Goal: Task Accomplishment & Management: Manage account settings

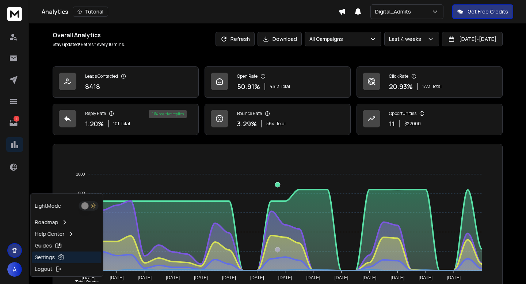
click at [49, 256] on p "Settings" at bounding box center [45, 257] width 20 height 7
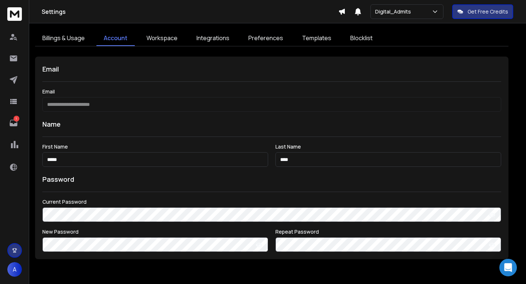
click at [163, 37] on link "Workspace" at bounding box center [162, 38] width 46 height 15
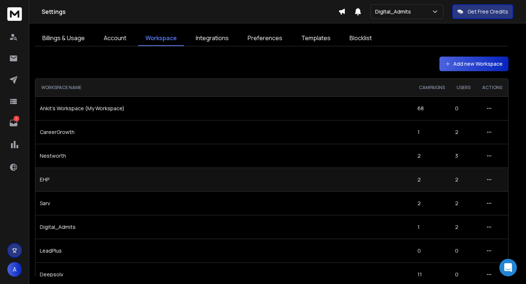
scroll to position [57, 0]
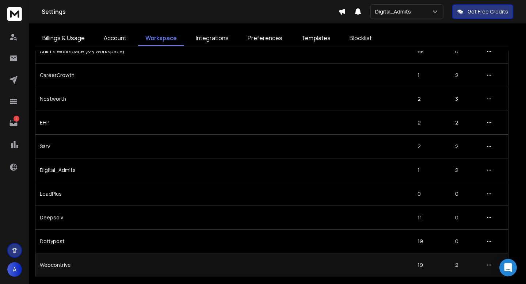
click at [96, 266] on td "Webcontrive" at bounding box center [224, 265] width 378 height 24
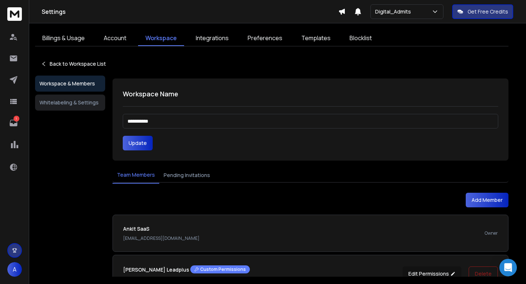
scroll to position [57, 0]
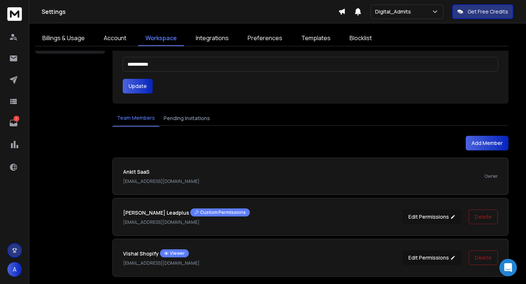
click at [430, 215] on button "Edit Permissions" at bounding box center [431, 217] width 59 height 15
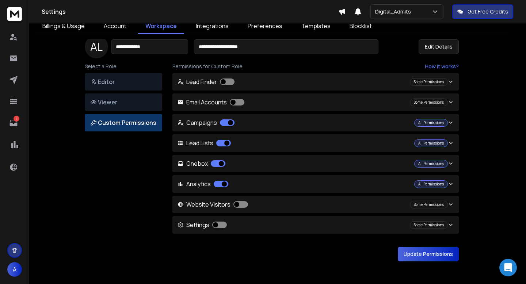
scroll to position [6, 0]
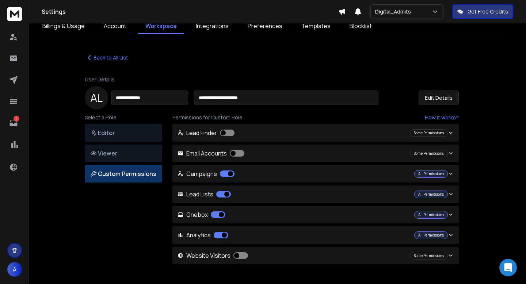
click at [449, 154] on icon "button" at bounding box center [451, 153] width 6 height 6
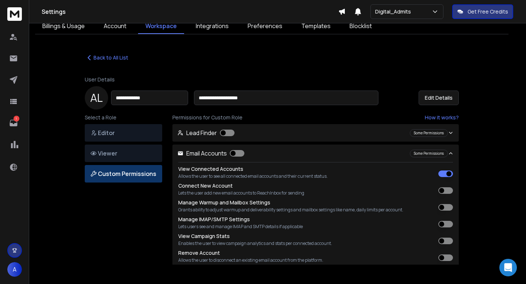
click at [449, 155] on icon "button" at bounding box center [451, 153] width 6 height 6
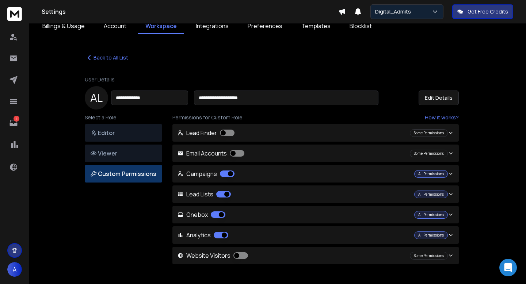
click at [419, 11] on div "Digital_Admits" at bounding box center [407, 11] width 64 height 7
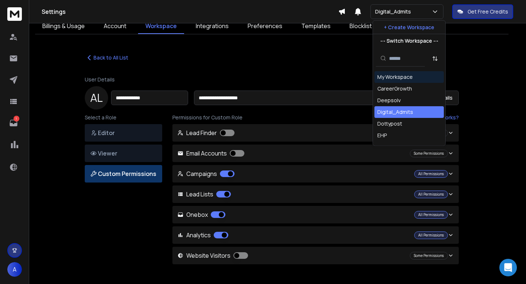
click at [287, 52] on form "**********" at bounding box center [272, 183] width 374 height 288
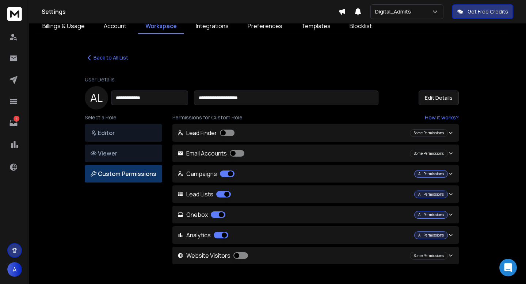
scroll to position [0, 0]
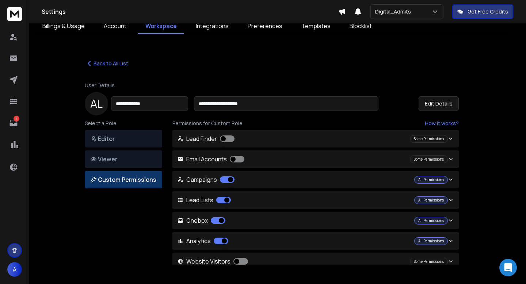
click at [100, 65] on button "Back to All List" at bounding box center [106, 63] width 43 height 9
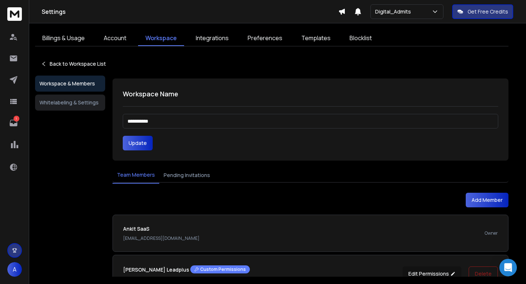
scroll to position [45, 0]
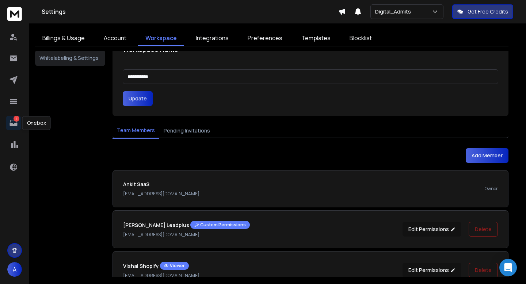
click at [17, 123] on icon at bounding box center [13, 123] width 9 height 9
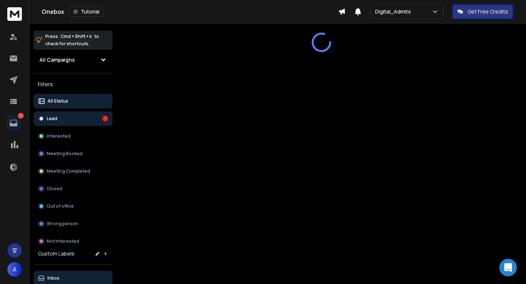
click at [80, 119] on button "Lead 1" at bounding box center [73, 118] width 79 height 15
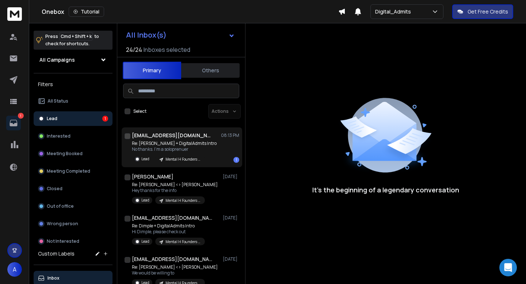
click at [180, 150] on p "No thanks. I’m a soloprenuer" at bounding box center [174, 149] width 85 height 6
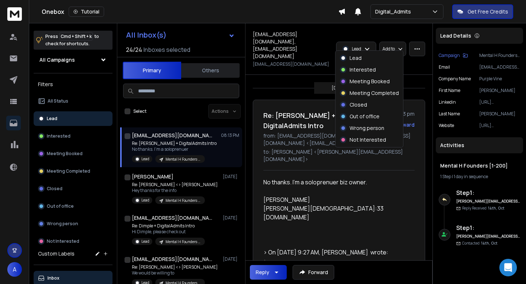
click at [364, 46] on icon at bounding box center [367, 49] width 6 height 6
click at [366, 141] on p "Not Interested" at bounding box center [367, 139] width 37 height 7
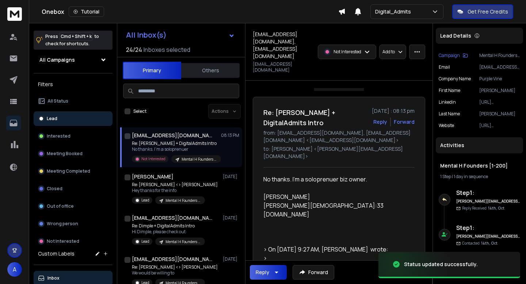
scroll to position [13, 0]
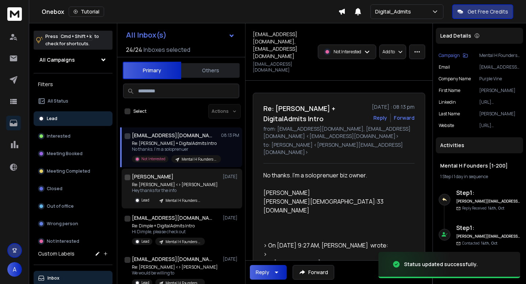
click at [197, 186] on p "Re: Beth <> Tyler" at bounding box center [175, 185] width 86 height 6
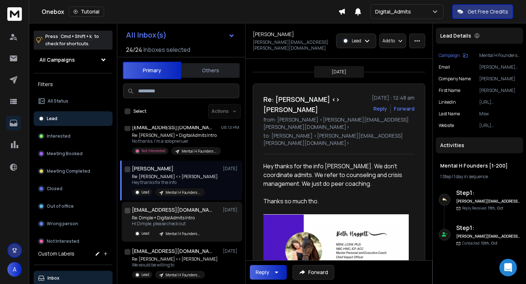
scroll to position [0, 0]
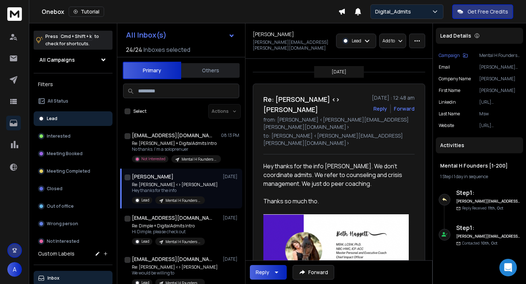
click at [414, 14] on p "Digital_Admits" at bounding box center [394, 11] width 39 height 7
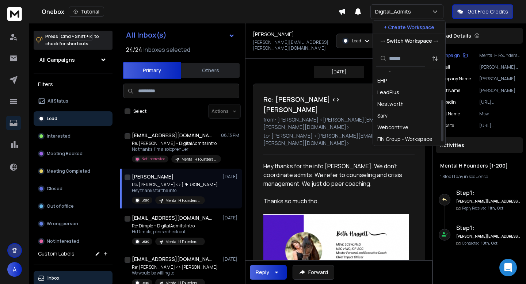
scroll to position [55, 0]
click at [396, 103] on div "Nestworth" at bounding box center [390, 103] width 26 height 7
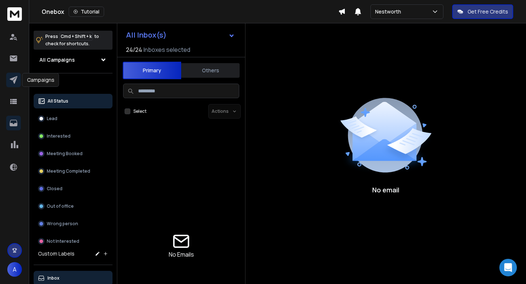
click at [12, 82] on icon at bounding box center [13, 80] width 9 height 9
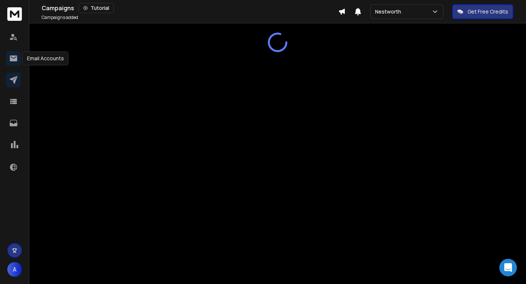
click at [12, 59] on icon at bounding box center [13, 58] width 7 height 6
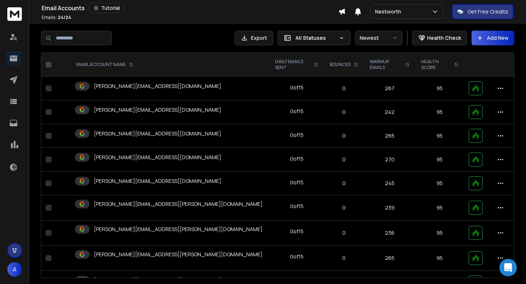
click at [136, 88] on p "melissa@usenestcredits.com" at bounding box center [157, 86] width 127 height 7
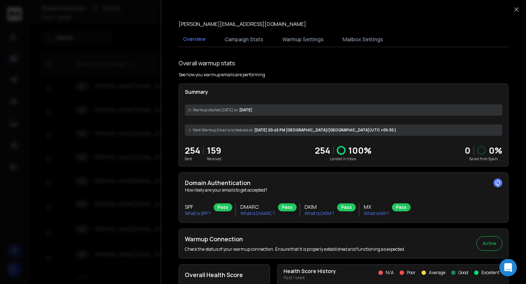
click at [116, 96] on div at bounding box center [263, 142] width 526 height 284
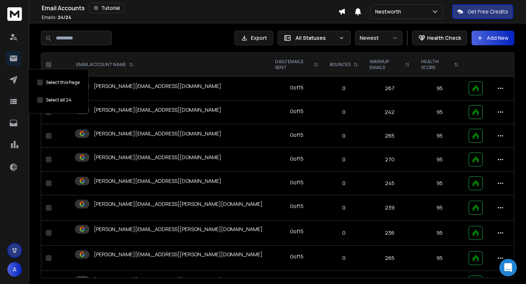
click at [40, 102] on button "Select this Page" at bounding box center [40, 100] width 6 height 6
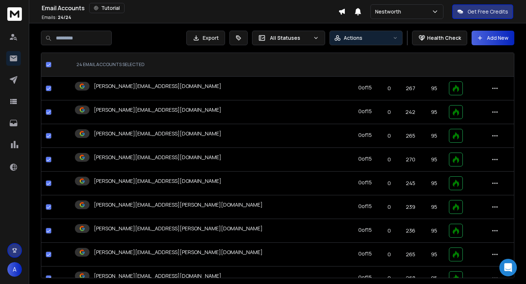
click at [348, 39] on p "Actions" at bounding box center [353, 37] width 19 height 7
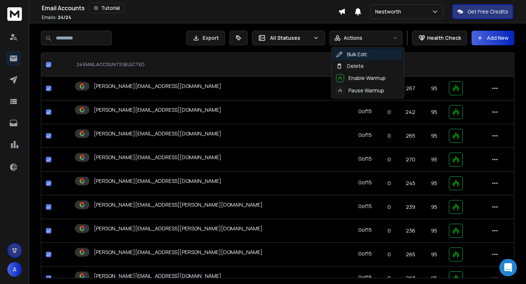
click at [357, 56] on div "Bulk Edit" at bounding box center [351, 54] width 31 height 7
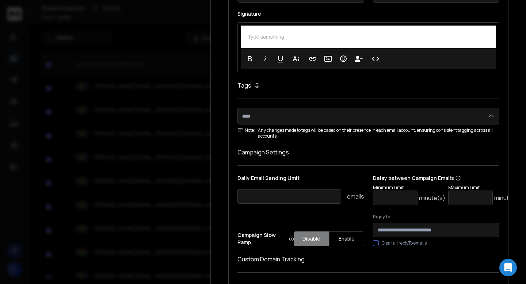
scroll to position [162, 0]
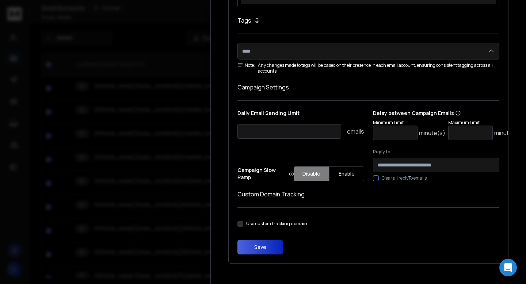
click at [288, 134] on input "number" at bounding box center [289, 131] width 104 height 15
type input "**"
click at [258, 246] on button "Save" at bounding box center [260, 247] width 46 height 15
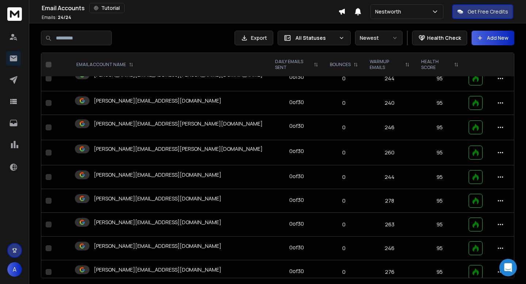
scroll to position [0, 0]
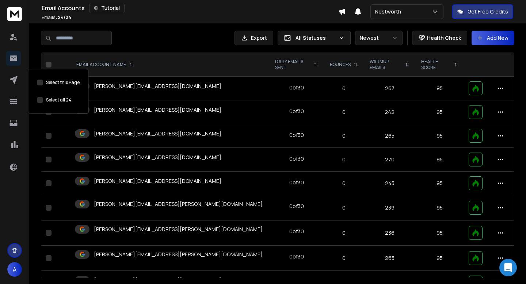
drag, startPoint x: 41, startPoint y: 100, endPoint x: 45, endPoint y: 102, distance: 4.6
click at [41, 100] on button "Select this Page" at bounding box center [40, 100] width 6 height 6
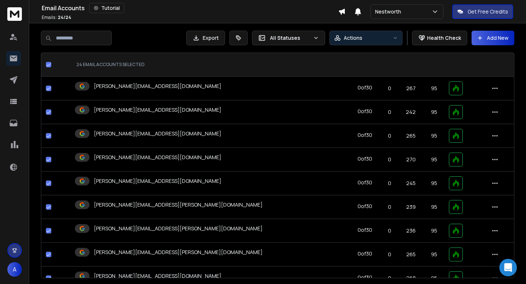
click at [361, 39] on p "Actions" at bounding box center [353, 37] width 19 height 7
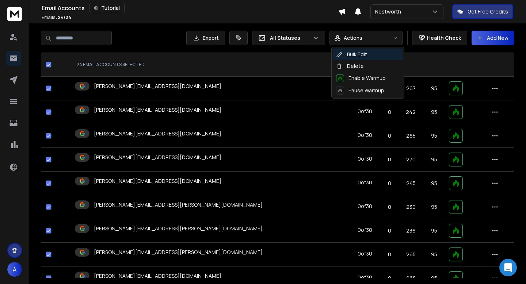
click at [354, 53] on div "Bulk Edit" at bounding box center [351, 54] width 31 height 7
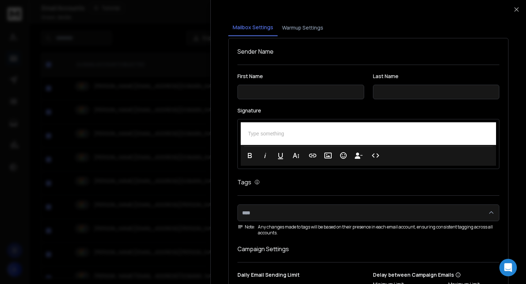
click at [302, 30] on button "Warmup Settings" at bounding box center [302, 28] width 50 height 16
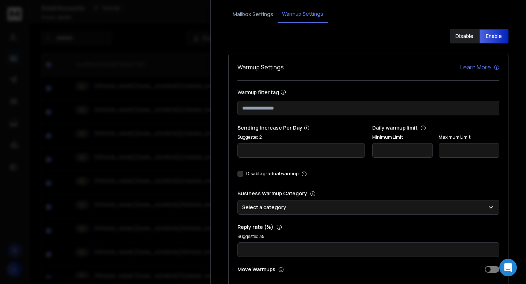
scroll to position [15, 0]
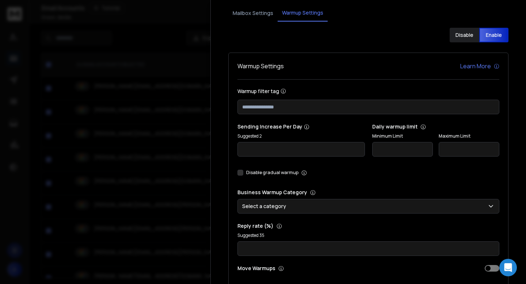
click at [405, 148] on input "number" at bounding box center [402, 149] width 61 height 15
click at [238, 171] on button "Disable gradual warmup" at bounding box center [240, 173] width 6 height 6
click at [419, 148] on input "number" at bounding box center [402, 149] width 61 height 15
type input "**"
click at [463, 146] on input "number" at bounding box center [469, 149] width 61 height 15
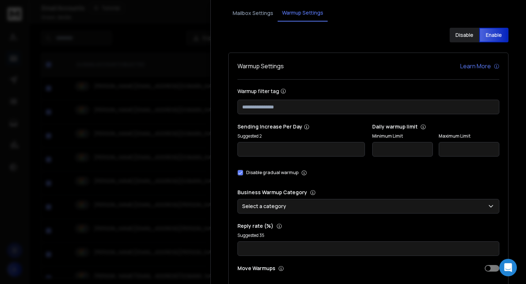
type input "**"
click at [292, 249] on input "number" at bounding box center [368, 248] width 262 height 15
type input "***"
click at [343, 179] on div "Disable gradual warmup" at bounding box center [368, 172] width 262 height 15
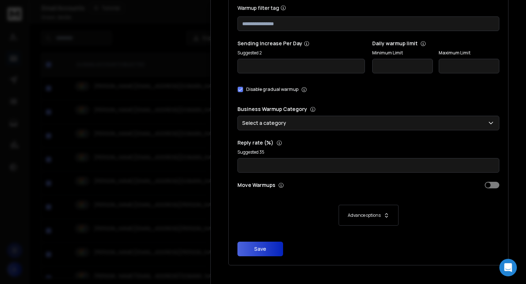
scroll to position [100, 0]
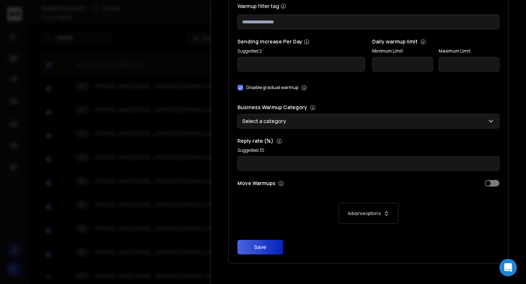
click at [261, 246] on button "Save" at bounding box center [260, 247] width 46 height 15
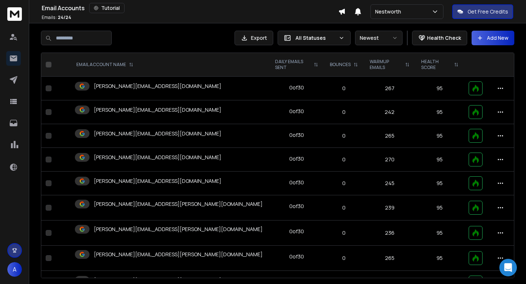
click at [161, 141] on td "mel@gonestcredits.com" at bounding box center [169, 136] width 199 height 24
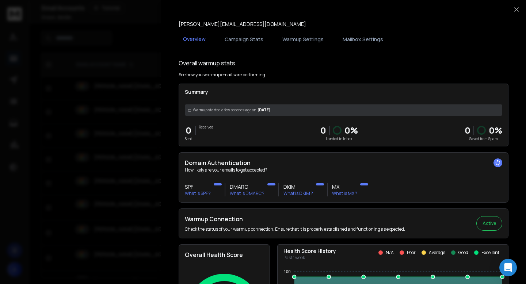
click at [310, 38] on button "Warmup Settings" at bounding box center [303, 39] width 50 height 16
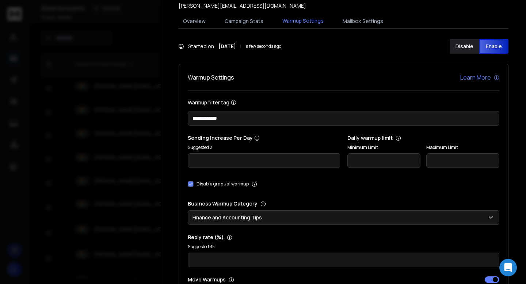
scroll to position [3, 0]
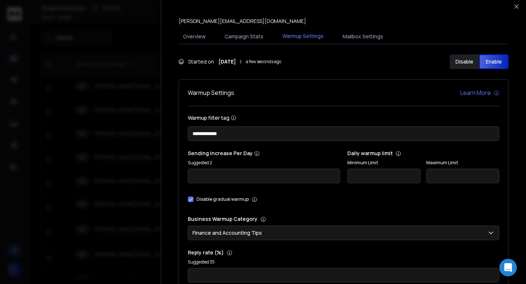
click at [90, 192] on div at bounding box center [263, 142] width 526 height 284
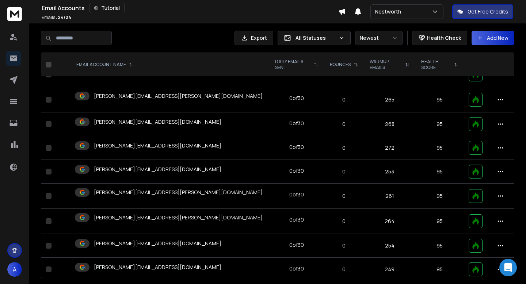
scroll to position [283, 0]
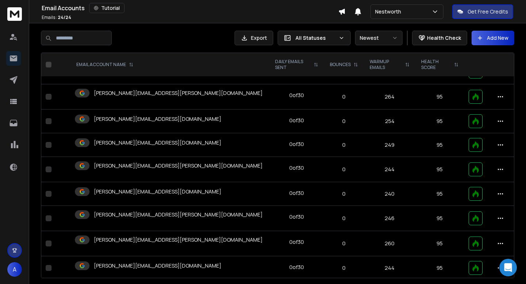
click at [111, 188] on p "mel@nestworthpro.com" at bounding box center [157, 191] width 127 height 7
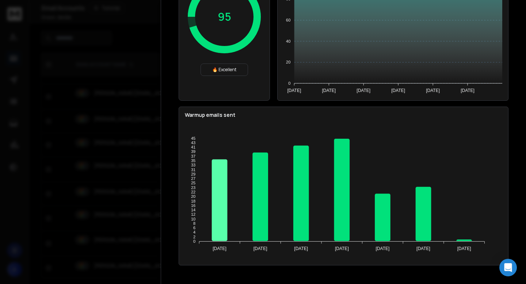
scroll to position [0, 0]
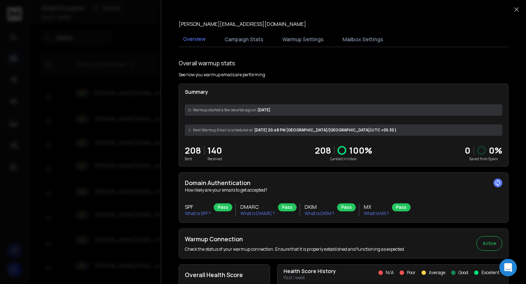
click at [300, 39] on button "Warmup Settings" at bounding box center [303, 39] width 50 height 16
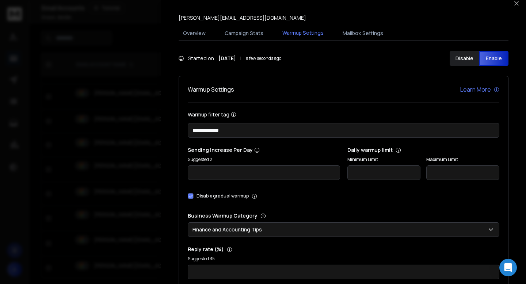
scroll to position [9, 0]
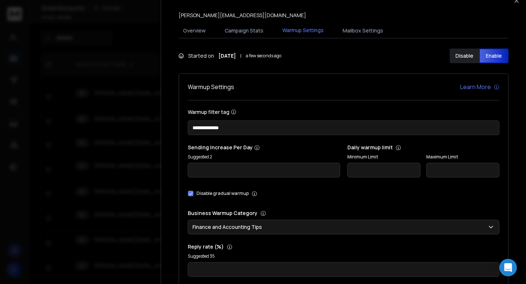
click at [197, 30] on button "Overview" at bounding box center [194, 31] width 31 height 16
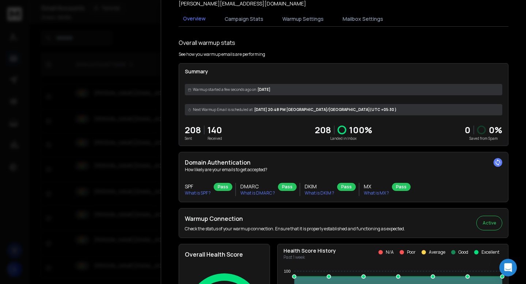
scroll to position [0, 0]
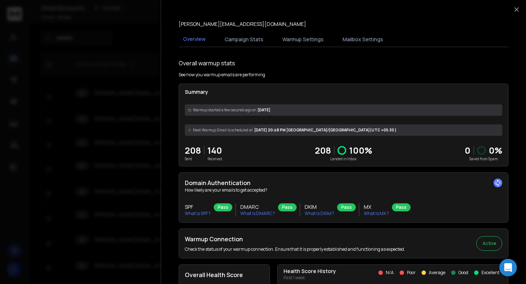
click at [299, 41] on button "Warmup Settings" at bounding box center [303, 39] width 50 height 16
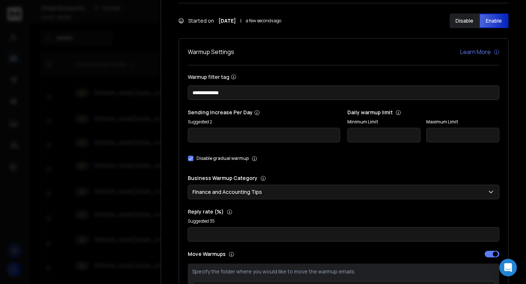
scroll to position [77, 0]
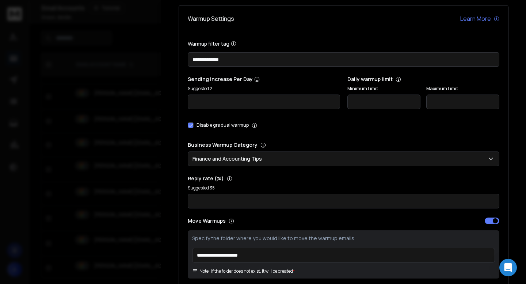
click at [138, 159] on div at bounding box center [263, 142] width 526 height 284
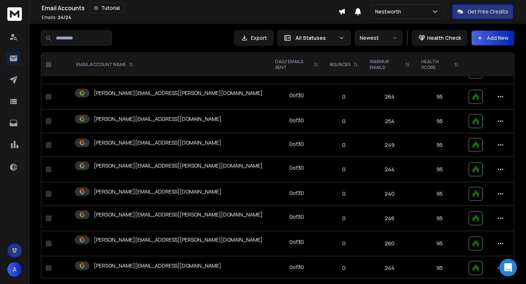
scroll to position [374, 0]
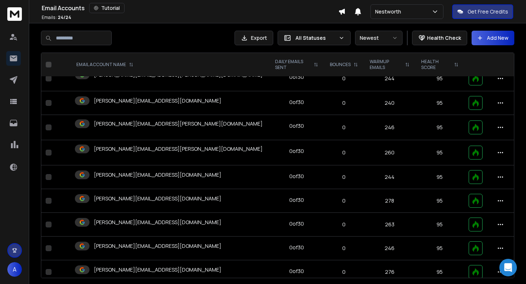
click at [126, 242] on p "melissa@checknestworth.com" at bounding box center [157, 245] width 127 height 7
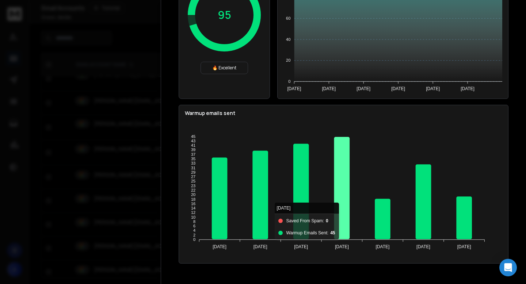
scroll to position [0, 0]
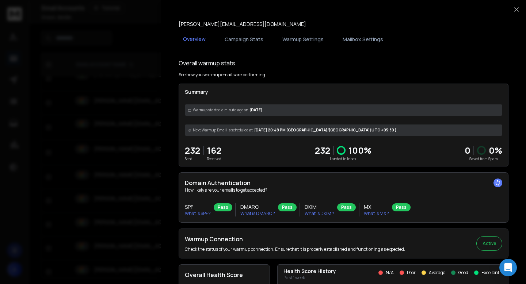
click at [309, 39] on button "Warmup Settings" at bounding box center [303, 39] width 50 height 16
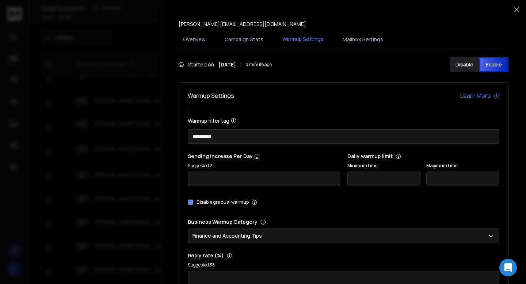
click at [134, 152] on div at bounding box center [263, 142] width 526 height 284
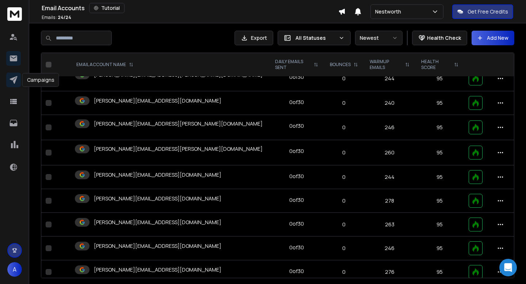
click at [14, 84] on icon at bounding box center [13, 80] width 9 height 9
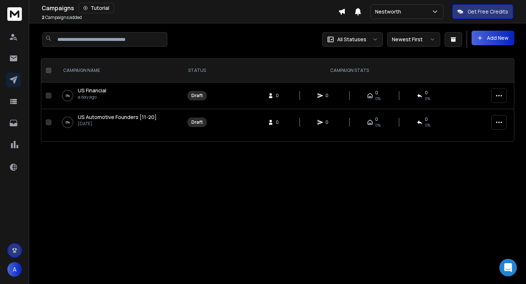
click at [108, 117] on span "US Automotive Founders [11-20]" at bounding box center [117, 117] width 79 height 7
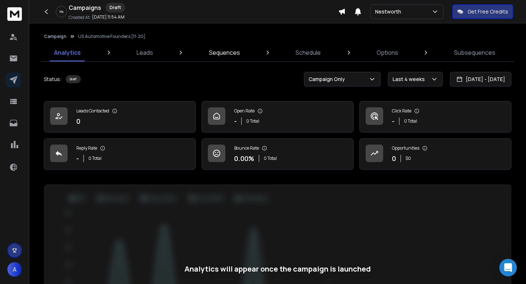
click at [225, 50] on p "Sequences" at bounding box center [224, 52] width 31 height 9
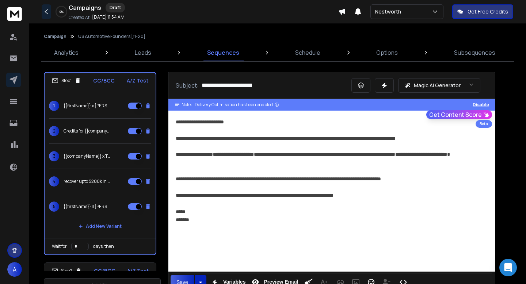
click at [48, 13] on icon at bounding box center [46, 11] width 7 height 7
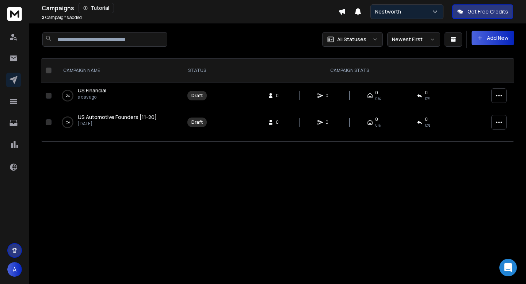
click at [401, 16] on button "Nestworth" at bounding box center [406, 11] width 73 height 15
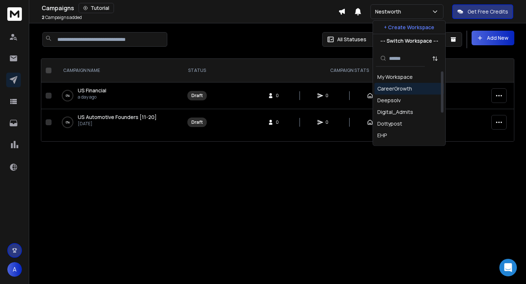
click at [394, 87] on div "CareerGrowth" at bounding box center [394, 88] width 35 height 7
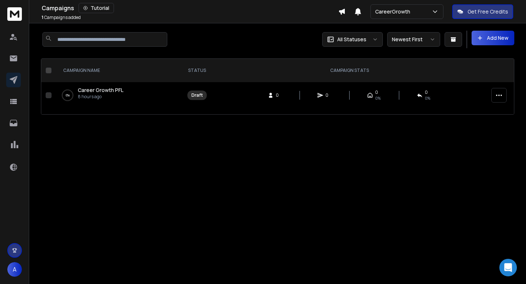
click at [110, 91] on span "Career Growth PFL" at bounding box center [101, 90] width 46 height 7
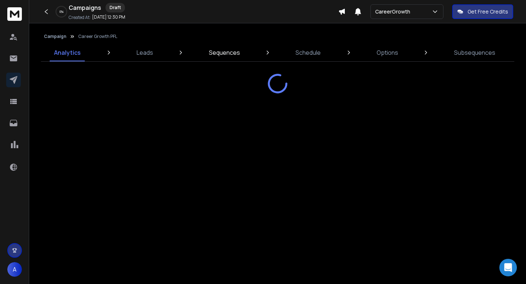
click at [215, 51] on p "Sequences" at bounding box center [224, 52] width 31 height 9
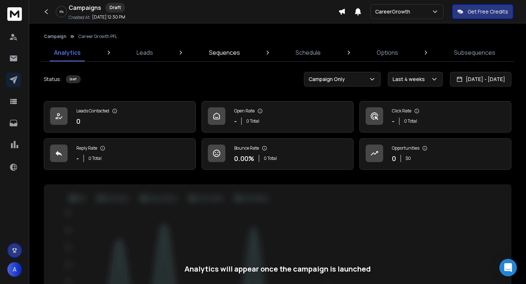
click at [216, 53] on p "Sequences" at bounding box center [224, 52] width 31 height 9
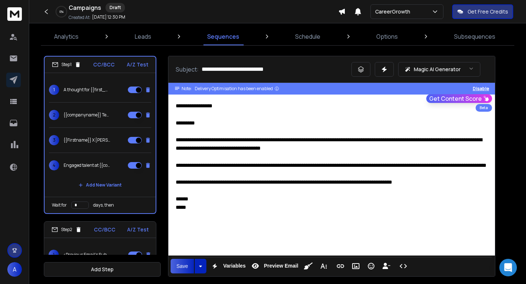
scroll to position [19, 0]
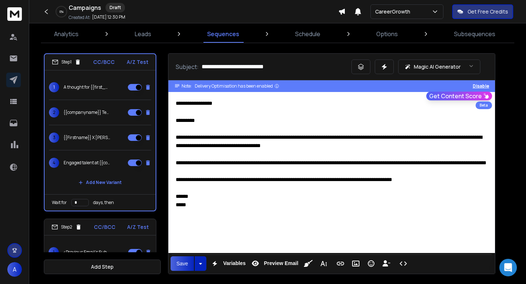
click at [81, 113] on p "{{companyname}} Technician's Career Growth" at bounding box center [87, 113] width 47 height 6
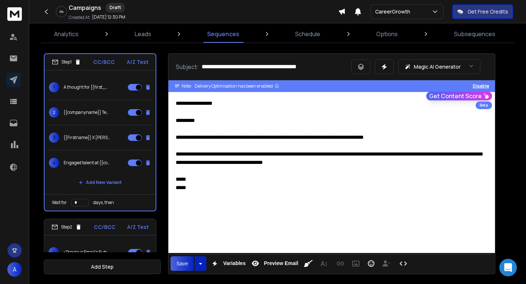
click at [79, 139] on p "{{Firstname}} X [PERSON_NAME]" at bounding box center [87, 138] width 47 height 6
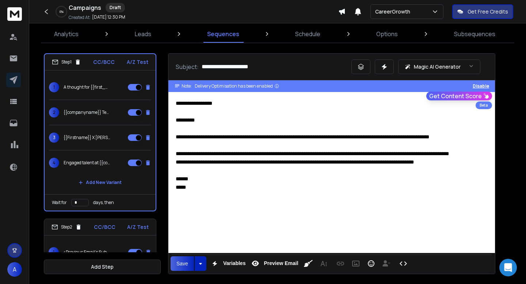
click at [83, 168] on div "4 Engaged talent at {{company_name}}" at bounding box center [100, 162] width 102 height 25
type input "**********"
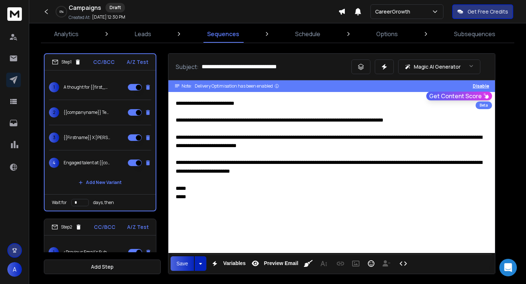
scroll to position [82, 0]
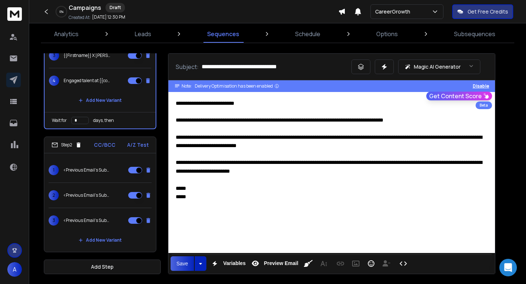
click at [83, 168] on p "<Previous Email's Subject>" at bounding box center [86, 170] width 47 height 6
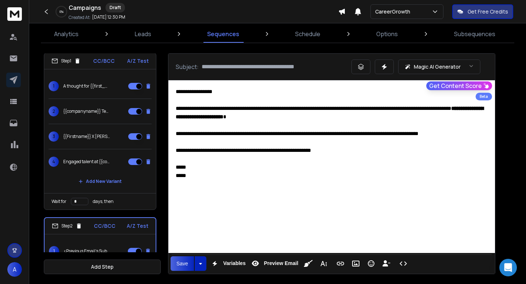
scroll to position [0, 0]
click at [88, 92] on div "1 A thought for {{first_name}}" at bounding box center [100, 86] width 103 height 25
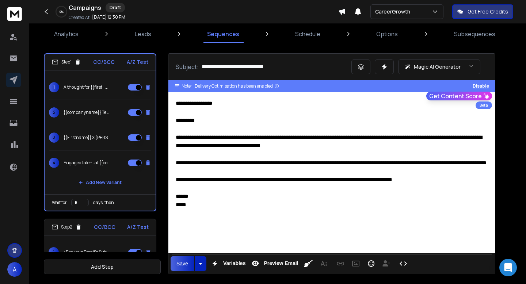
click at [213, 150] on div "**********" at bounding box center [332, 154] width 312 height 42
click at [205, 192] on div "**********" at bounding box center [332, 184] width 312 height 17
click at [87, 117] on div "2 {{companyname}} Technician's Career Growth" at bounding box center [79, 112] width 61 height 10
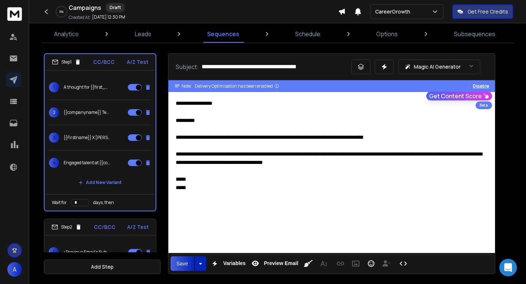
click at [96, 136] on p "{{Firstname}} X [PERSON_NAME]" at bounding box center [87, 138] width 47 height 6
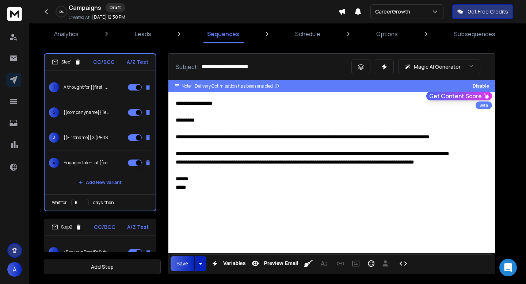
click at [87, 163] on p "Engaged talent at {{company_name}}" at bounding box center [87, 163] width 47 height 6
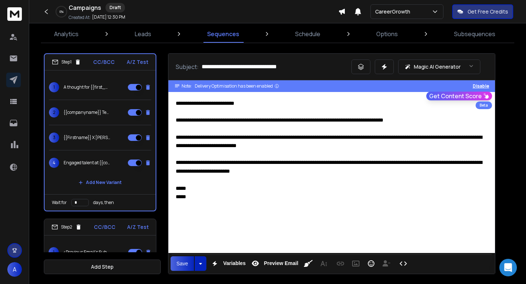
click at [266, 148] on div "**********" at bounding box center [332, 137] width 312 height 42
click at [405, 120] on div "**********" at bounding box center [332, 137] width 312 height 42
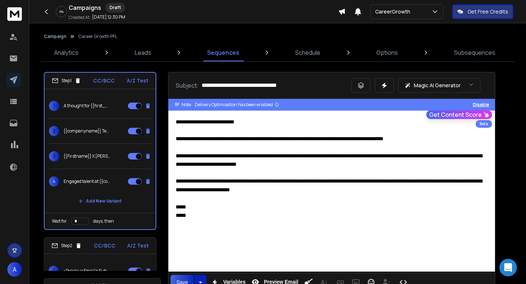
click at [215, 156] on span "**********" at bounding box center [329, 160] width 306 height 14
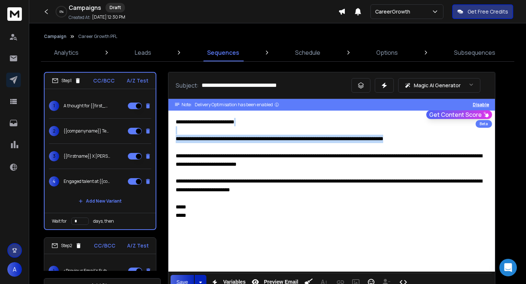
drag, startPoint x: 406, startPoint y: 136, endPoint x: 180, endPoint y: 132, distance: 226.4
click at [180, 132] on b "**********" at bounding box center [332, 169] width 312 height 102
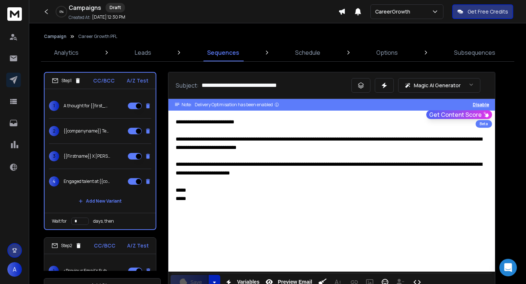
click at [206, 213] on div "**********" at bounding box center [332, 169] width 312 height 102
click at [97, 179] on p "Engaged talent at {{company_name}}" at bounding box center [87, 182] width 47 height 6
click at [245, 28] on div "**********" at bounding box center [277, 163] width 497 height 280
click at [164, 15] on div "0 % Campaigns Draft Created At: [DATE] 12:30 PM CareerGrowth Get Free Credits" at bounding box center [263, 11] width 526 height 23
click at [87, 152] on div "3 {{Firstname}} X [PERSON_NAME]" at bounding box center [79, 156] width 61 height 10
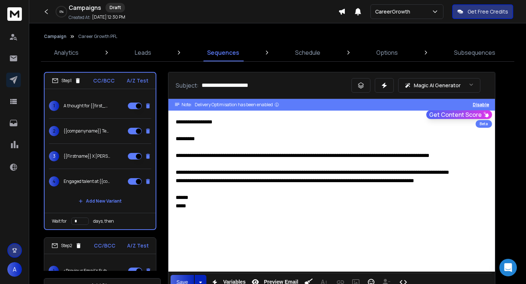
click at [93, 137] on div "2 {{companyname}} Technician's Career Growth" at bounding box center [100, 131] width 102 height 25
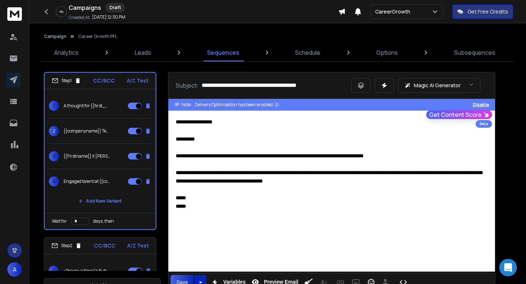
click at [91, 152] on div "3 {{Firstname}} X [PERSON_NAME]" at bounding box center [79, 156] width 61 height 10
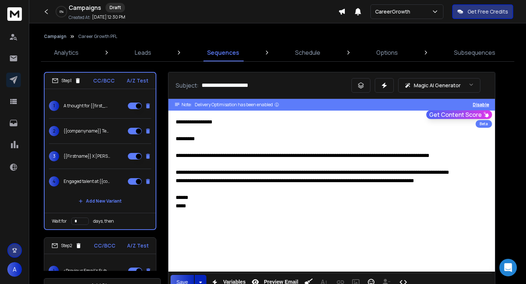
click at [249, 85] on input "**********" at bounding box center [273, 85] width 142 height 9
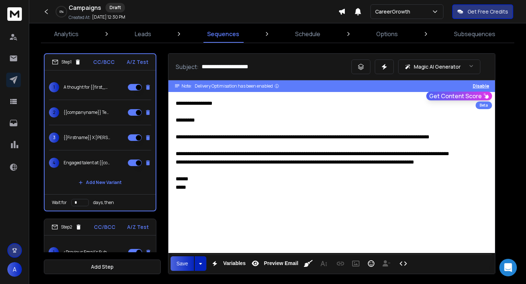
scroll to position [19, 0]
type input "**********"
